Goal: Task Accomplishment & Management: Use online tool/utility

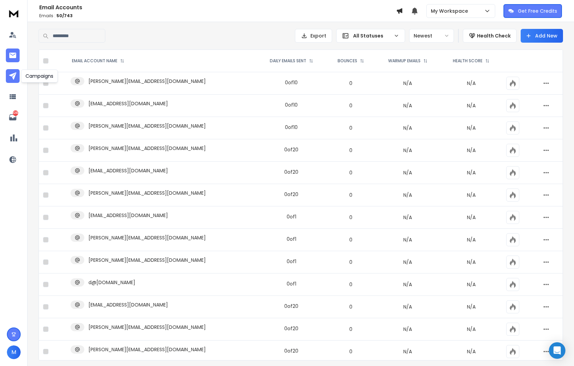
click at [15, 80] on link at bounding box center [13, 76] width 14 height 14
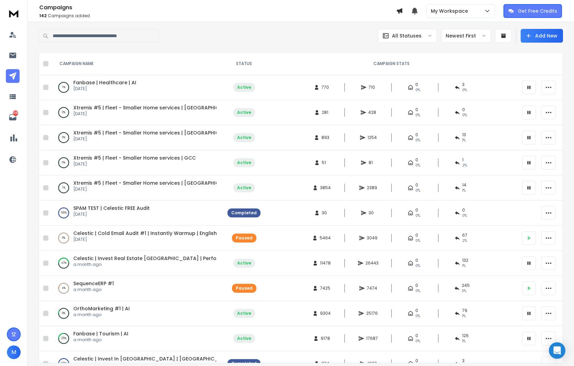
click at [97, 36] on input at bounding box center [99, 36] width 121 height 14
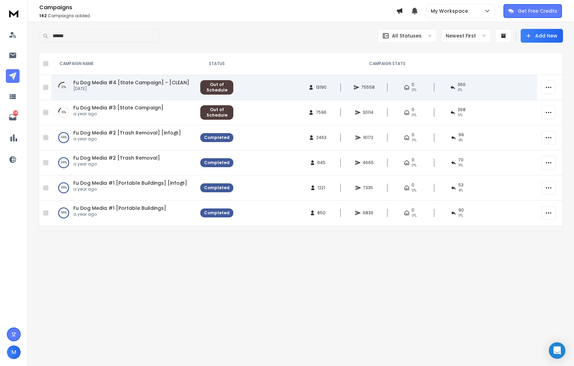
type input "******"
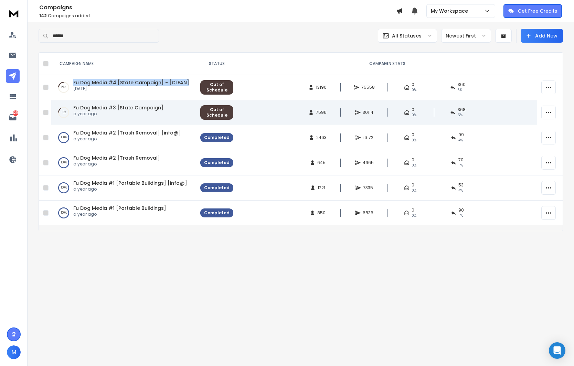
click at [124, 110] on span "Fu Dog Media #3 [State Campaign]" at bounding box center [118, 107] width 90 height 7
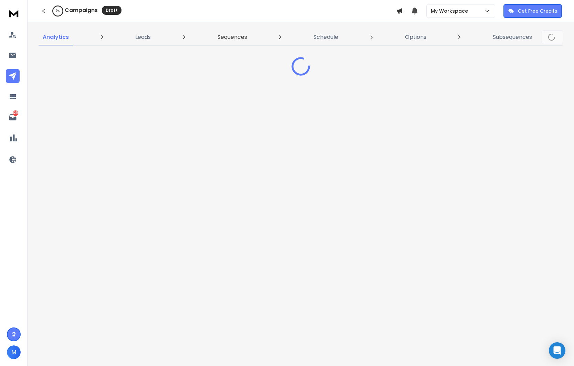
click at [234, 31] on link "Sequences" at bounding box center [233, 37] width 38 height 17
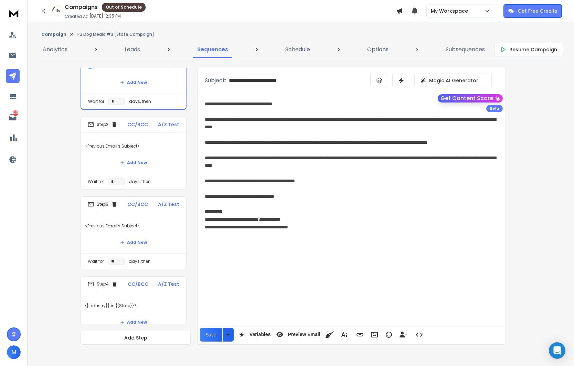
scroll to position [73, 0]
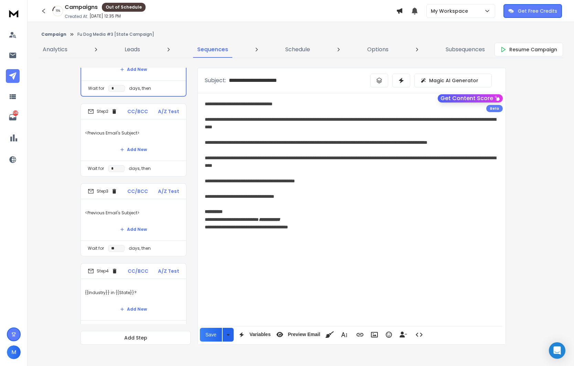
click at [134, 287] on p "{{Industry}} in {{State}}?" at bounding box center [133, 292] width 97 height 19
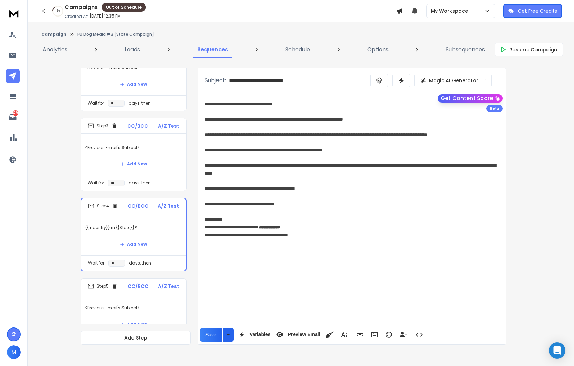
scroll to position [0, 0]
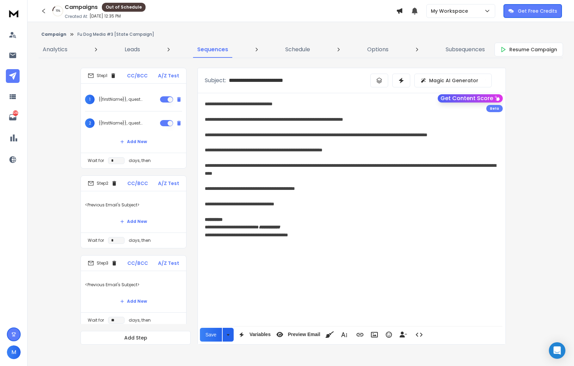
click at [129, 97] on p "{{firstName}}, question" at bounding box center [121, 100] width 44 height 6
type input "**********"
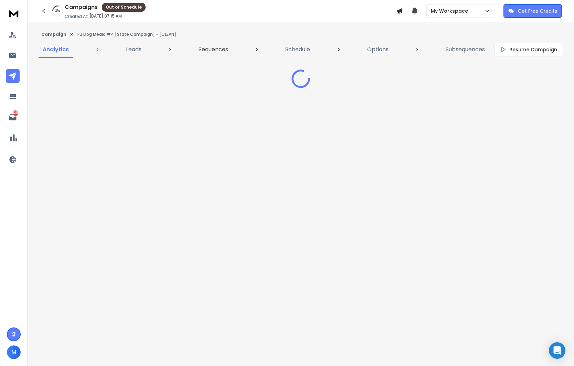
click at [195, 49] on link "Sequences" at bounding box center [214, 49] width 38 height 17
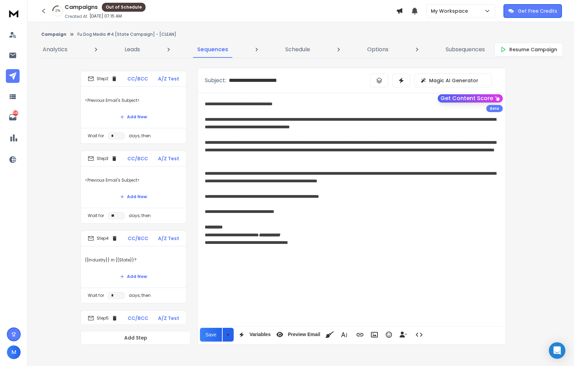
scroll to position [148, 0]
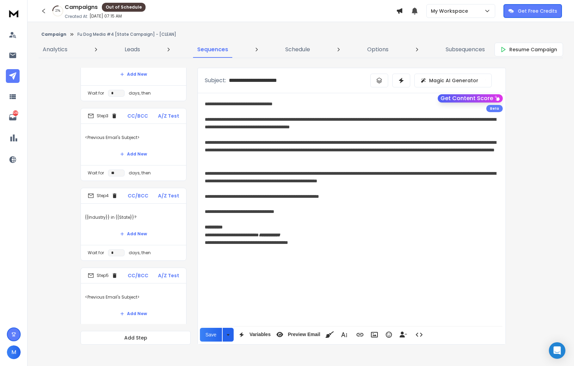
click at [117, 224] on p "{{Industry}} in {{State}}?" at bounding box center [133, 217] width 97 height 19
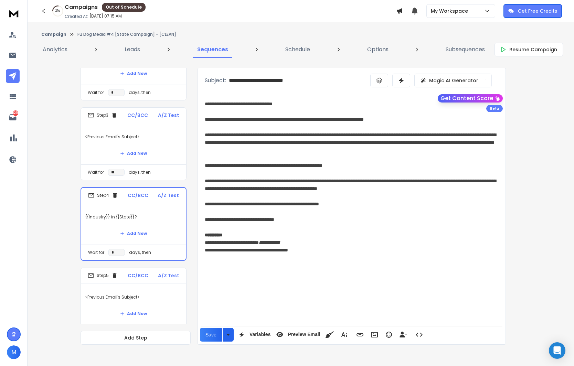
scroll to position [0, 0]
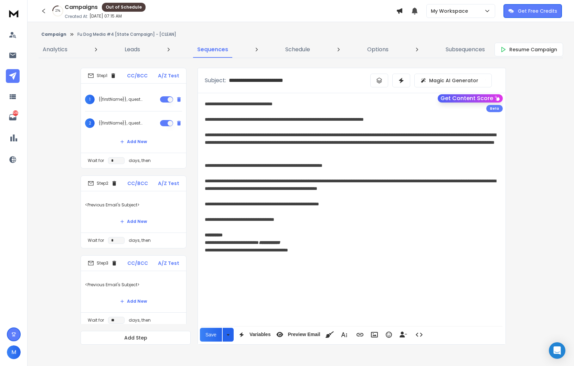
click at [132, 98] on p "{{firstName}}, question" at bounding box center [121, 100] width 44 height 6
type input "**********"
